Goal: Information Seeking & Learning: Check status

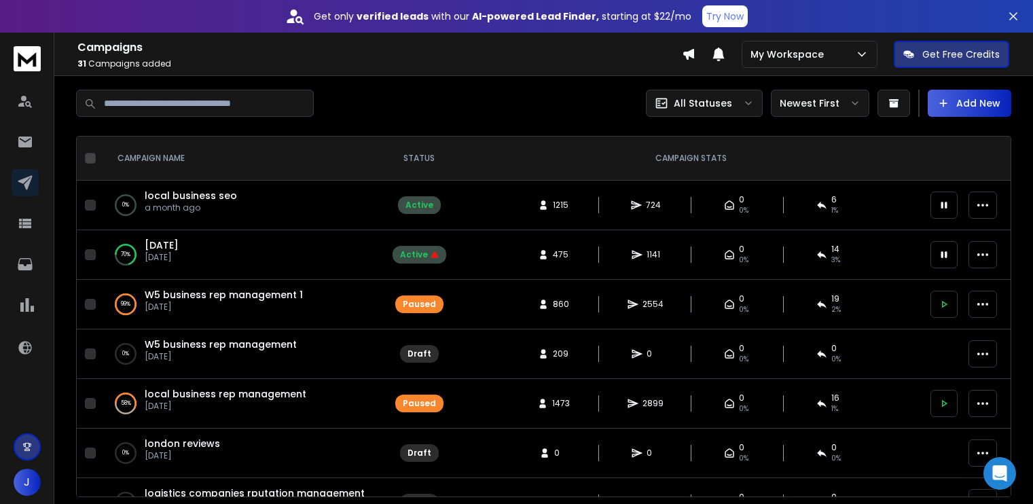
scroll to position [7, 0]
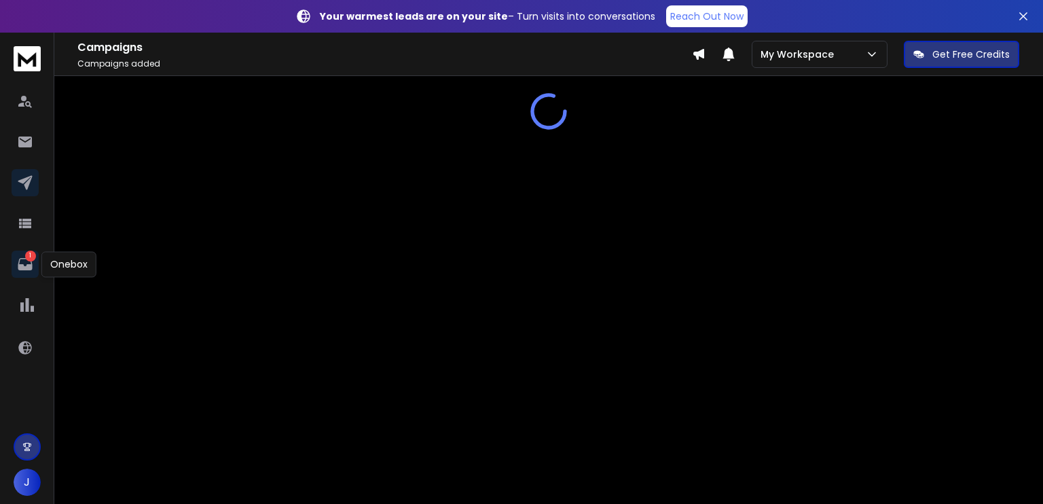
click at [26, 261] on icon at bounding box center [25, 264] width 16 height 16
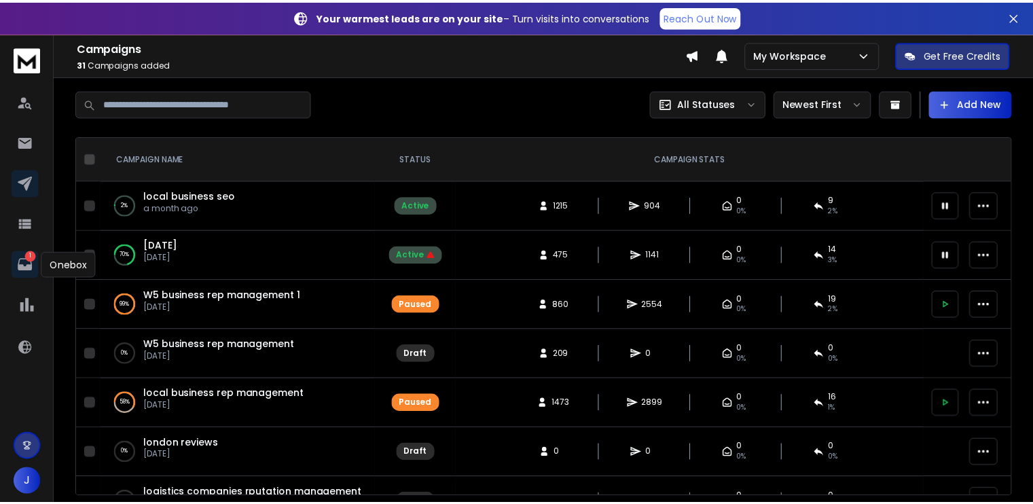
scroll to position [7, 0]
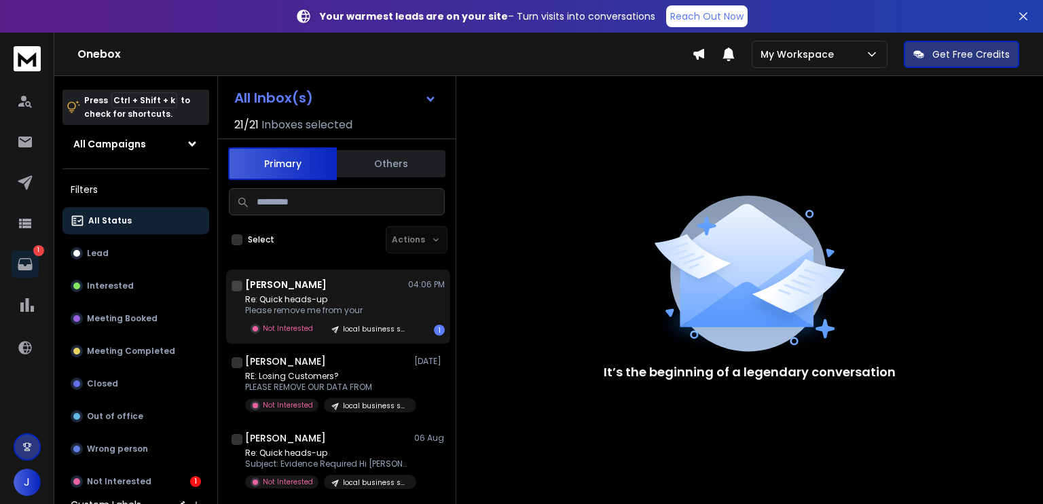
click at [371, 295] on p "Re: Quick heads-up" at bounding box center [326, 299] width 163 height 11
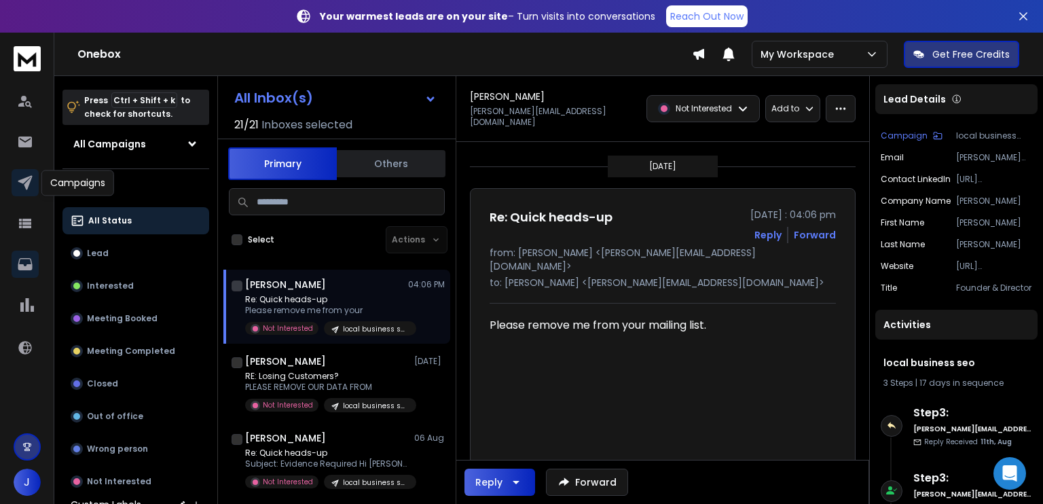
click at [26, 182] on icon at bounding box center [25, 182] width 14 height 14
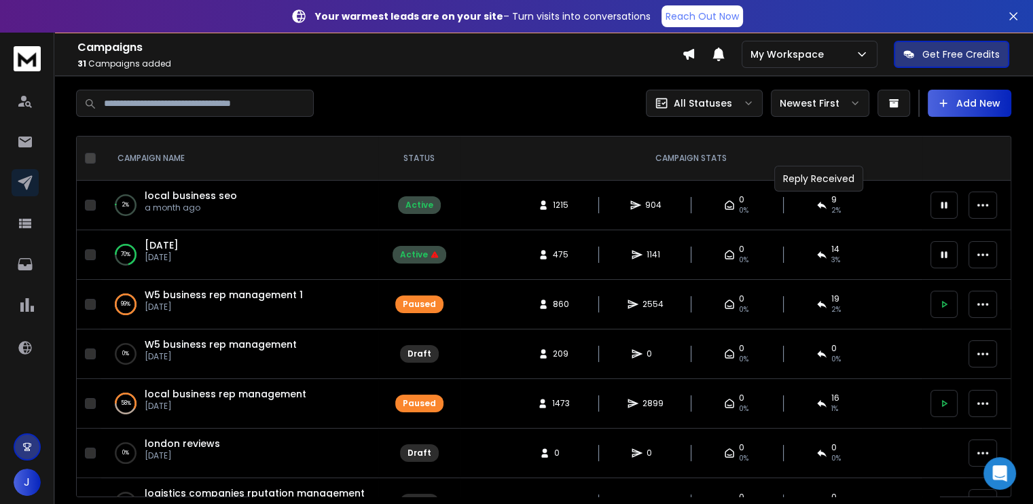
click at [831, 198] on span "9" at bounding box center [833, 199] width 5 height 11
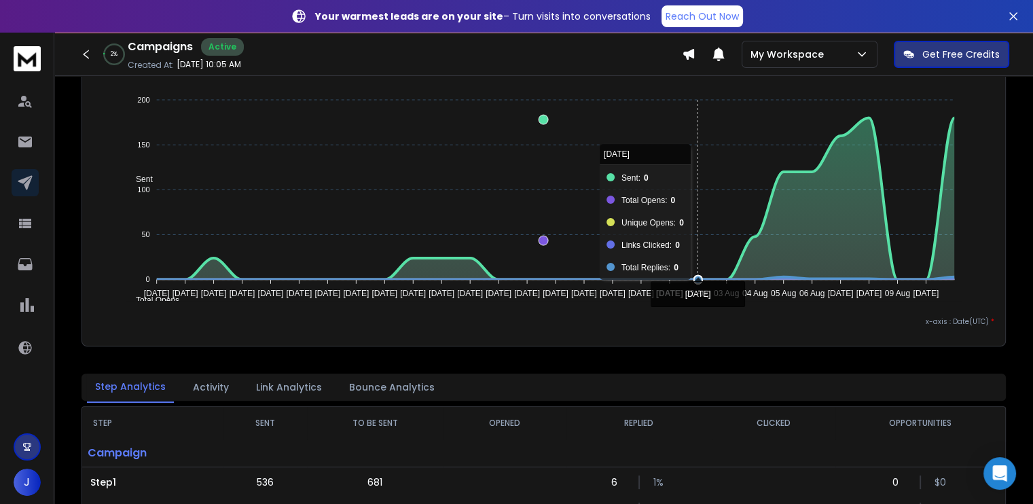
scroll to position [196, 0]
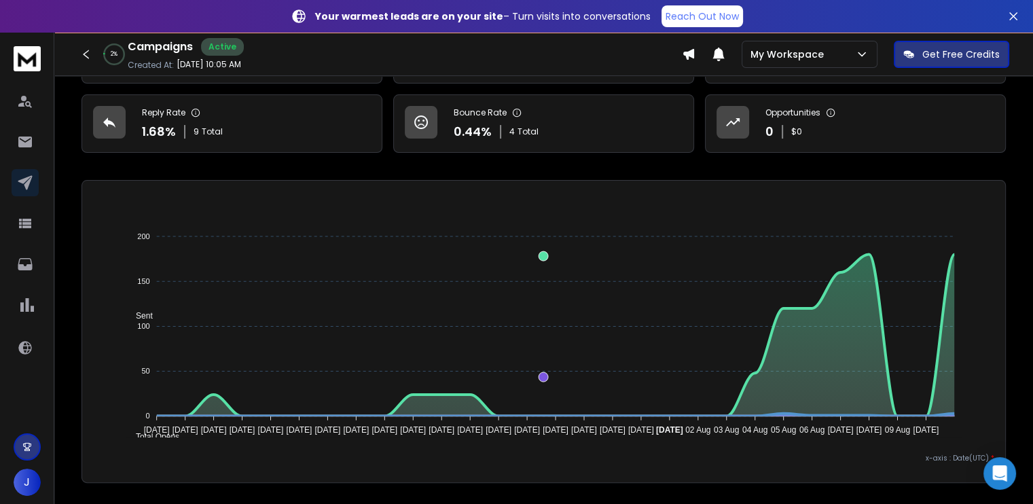
click at [199, 124] on div "1.68 % 9 Total" at bounding box center [182, 131] width 81 height 19
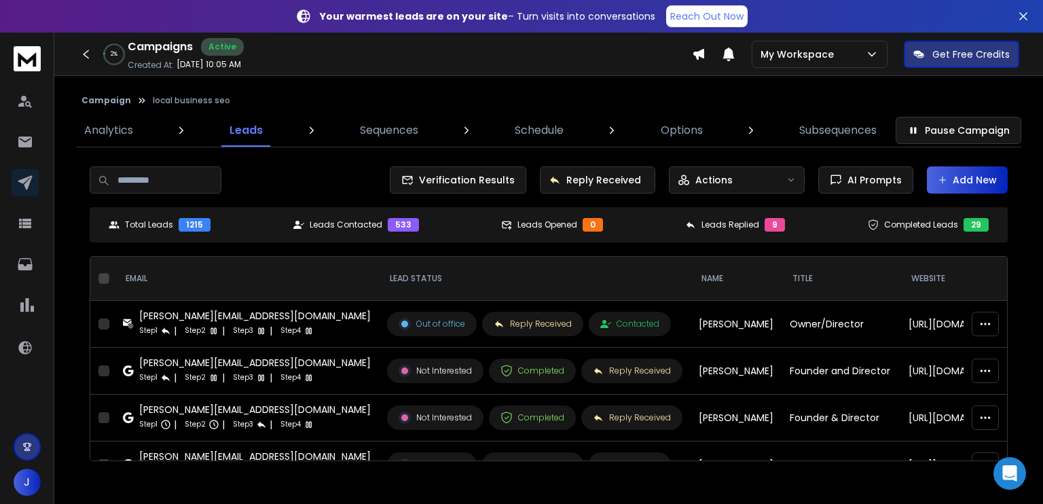
click at [399, 330] on div "Out of office" at bounding box center [432, 324] width 67 height 12
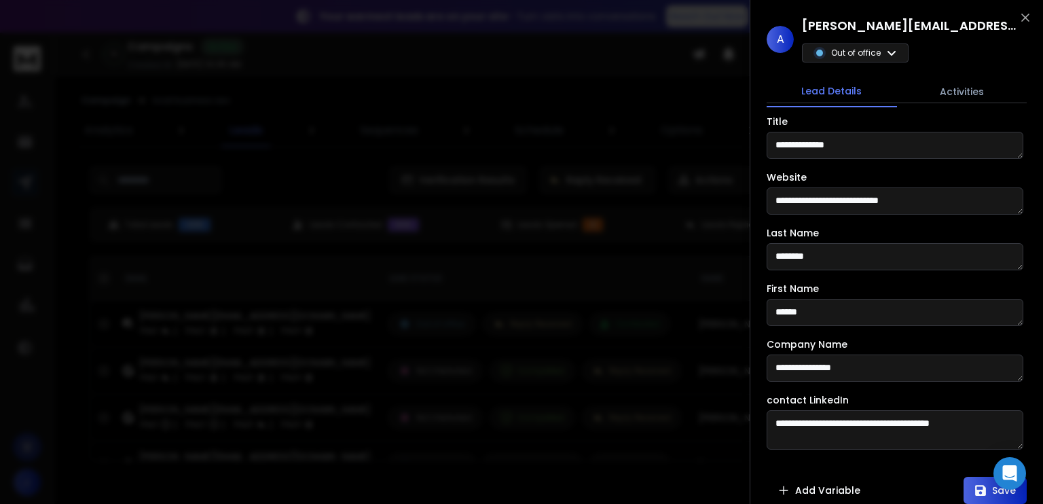
scroll to position [16, 0]
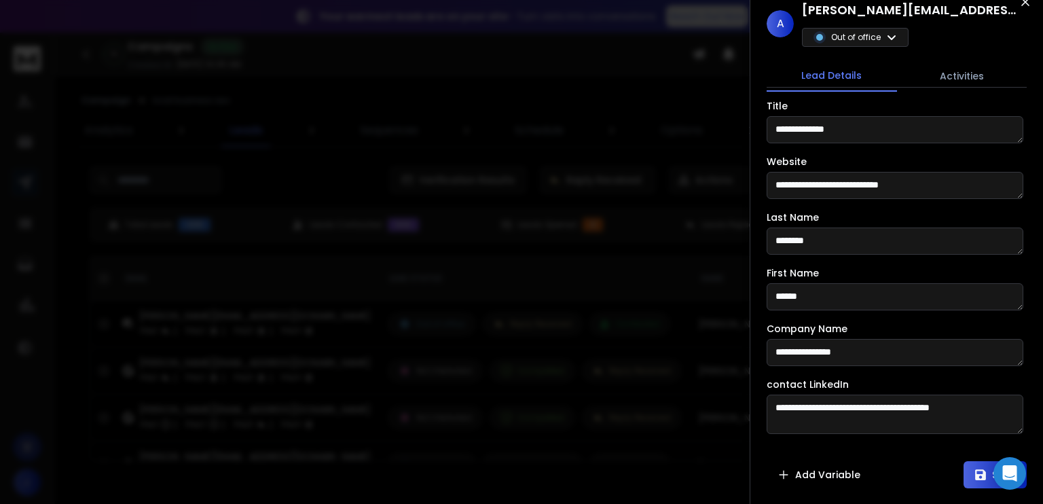
click at [1022, 5] on icon "button" at bounding box center [1025, 2] width 7 height 7
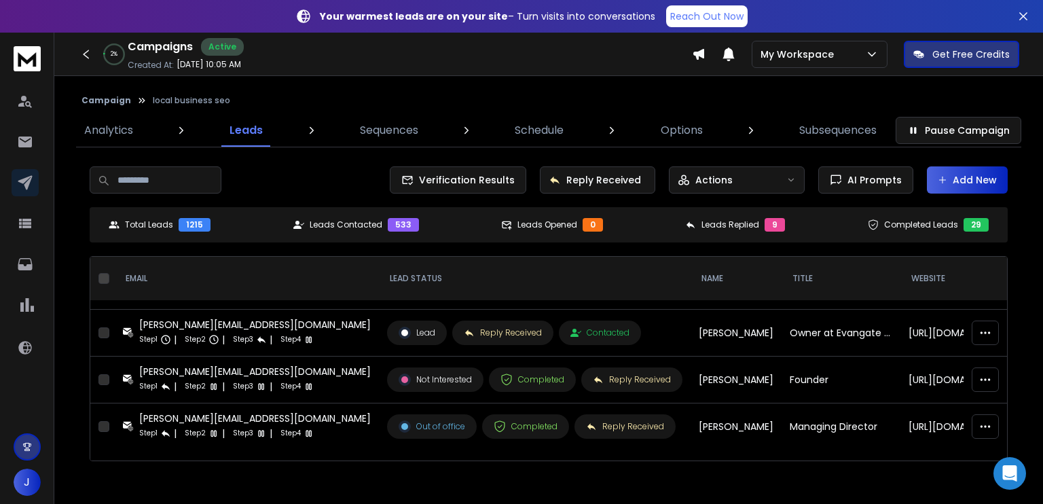
scroll to position [476, 0]
